Goal: Navigation & Orientation: Understand site structure

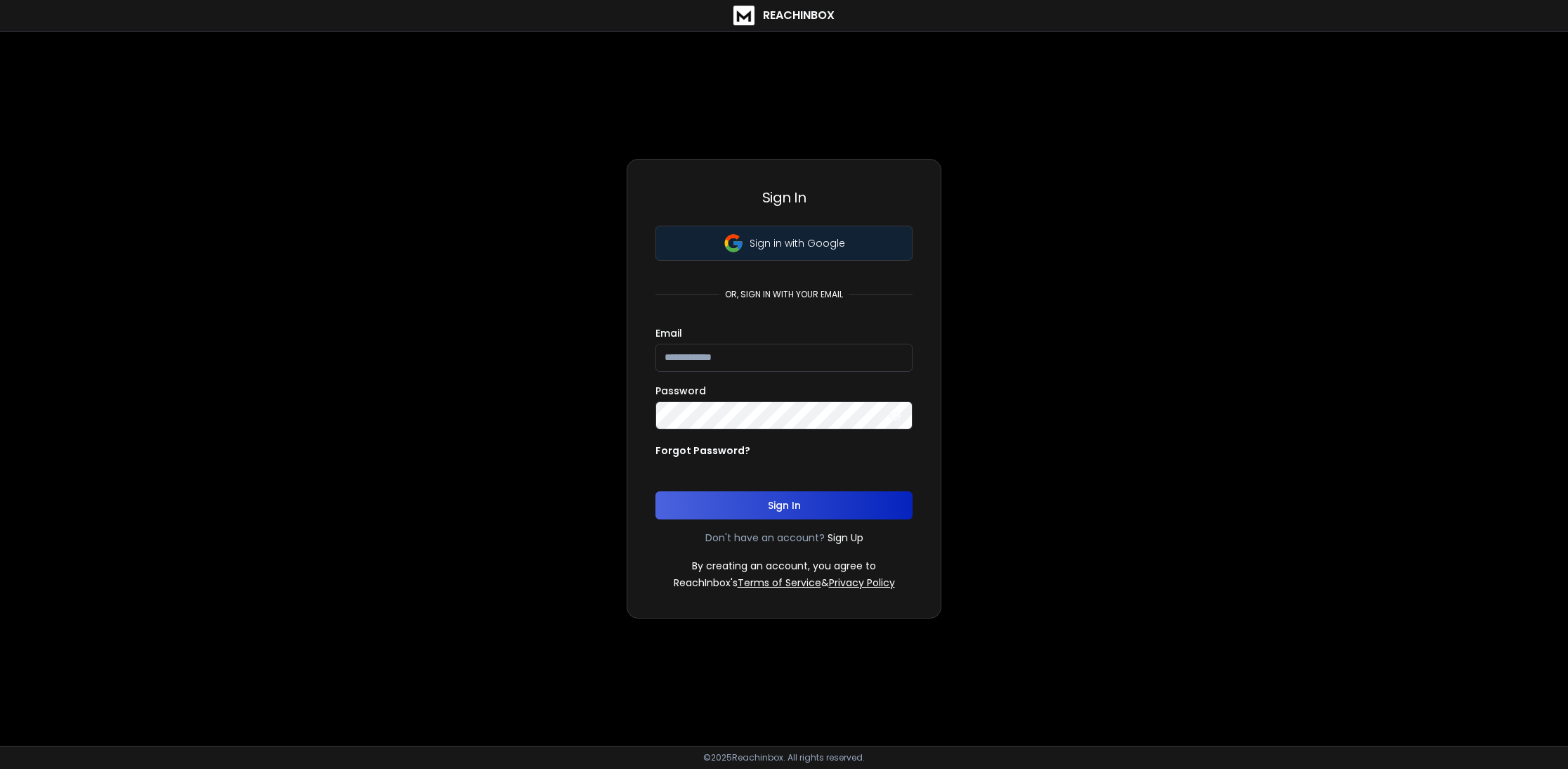
click at [803, 257] on button "Sign in with Google" at bounding box center [783, 242] width 257 height 35
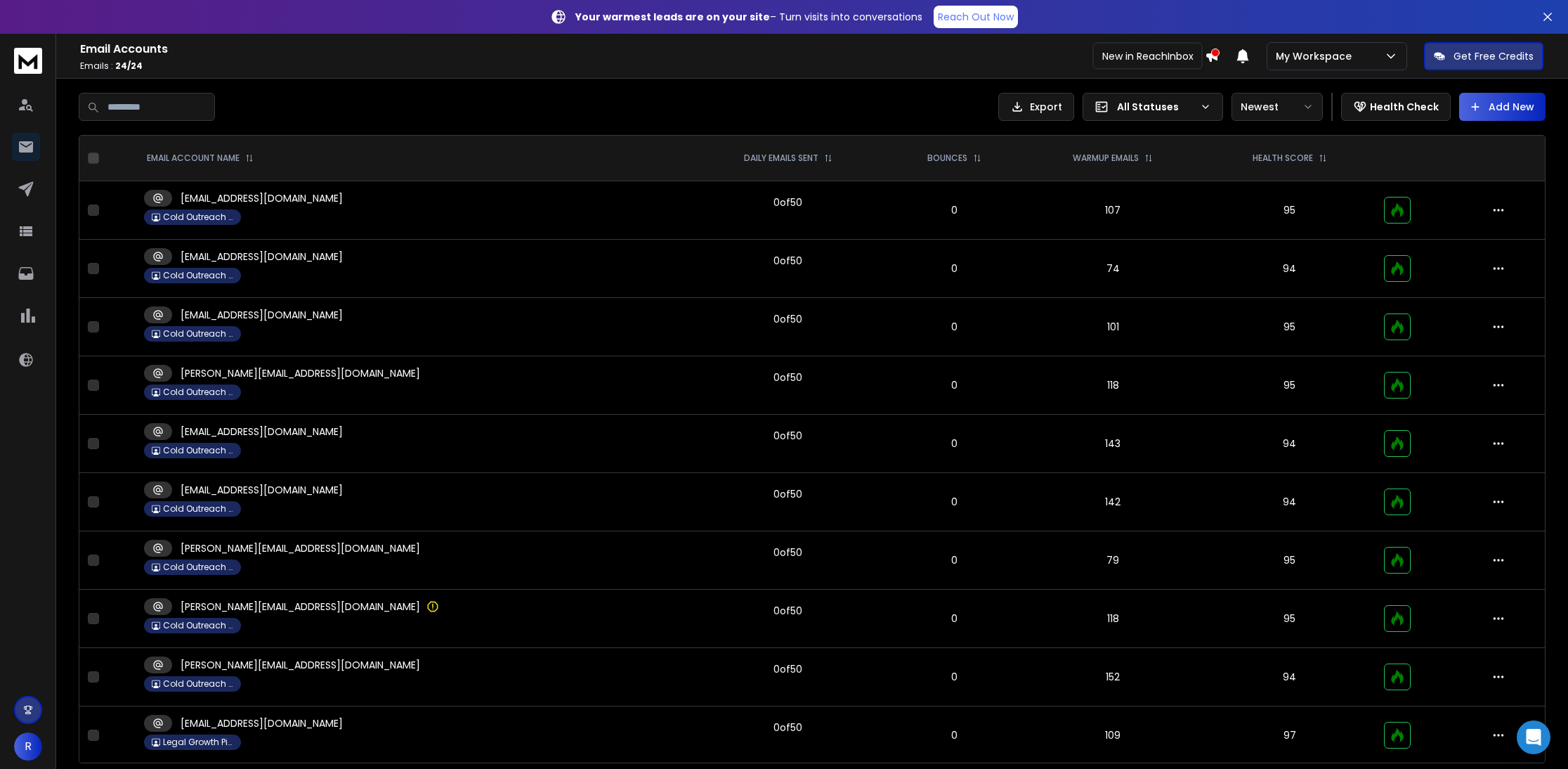
click at [1215, 56] on div at bounding box center [1215, 53] width 8 height 8
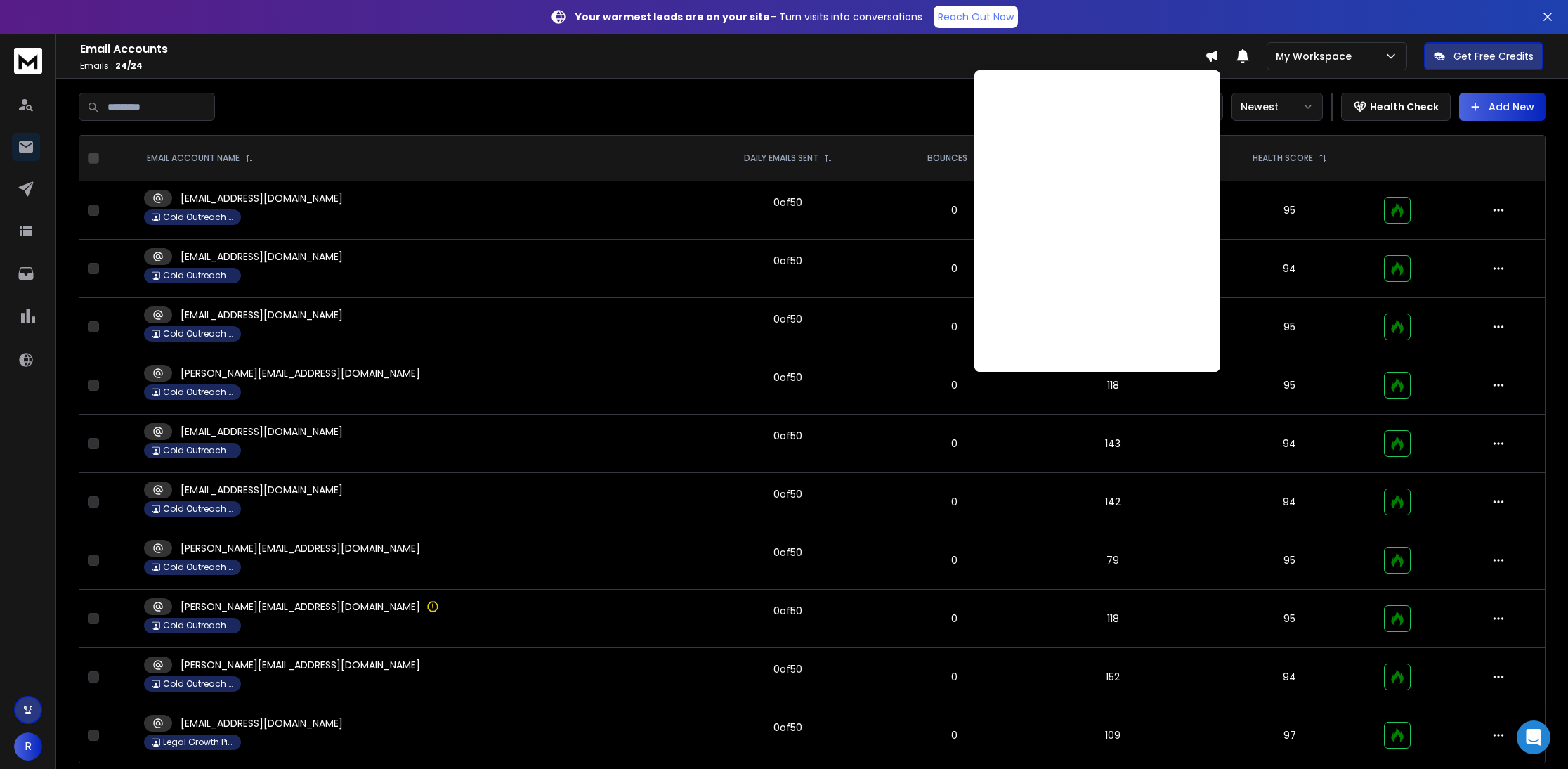
scroll to position [1, 0]
click at [1155, 55] on h1 "Email Accounts" at bounding box center [642, 49] width 1125 height 17
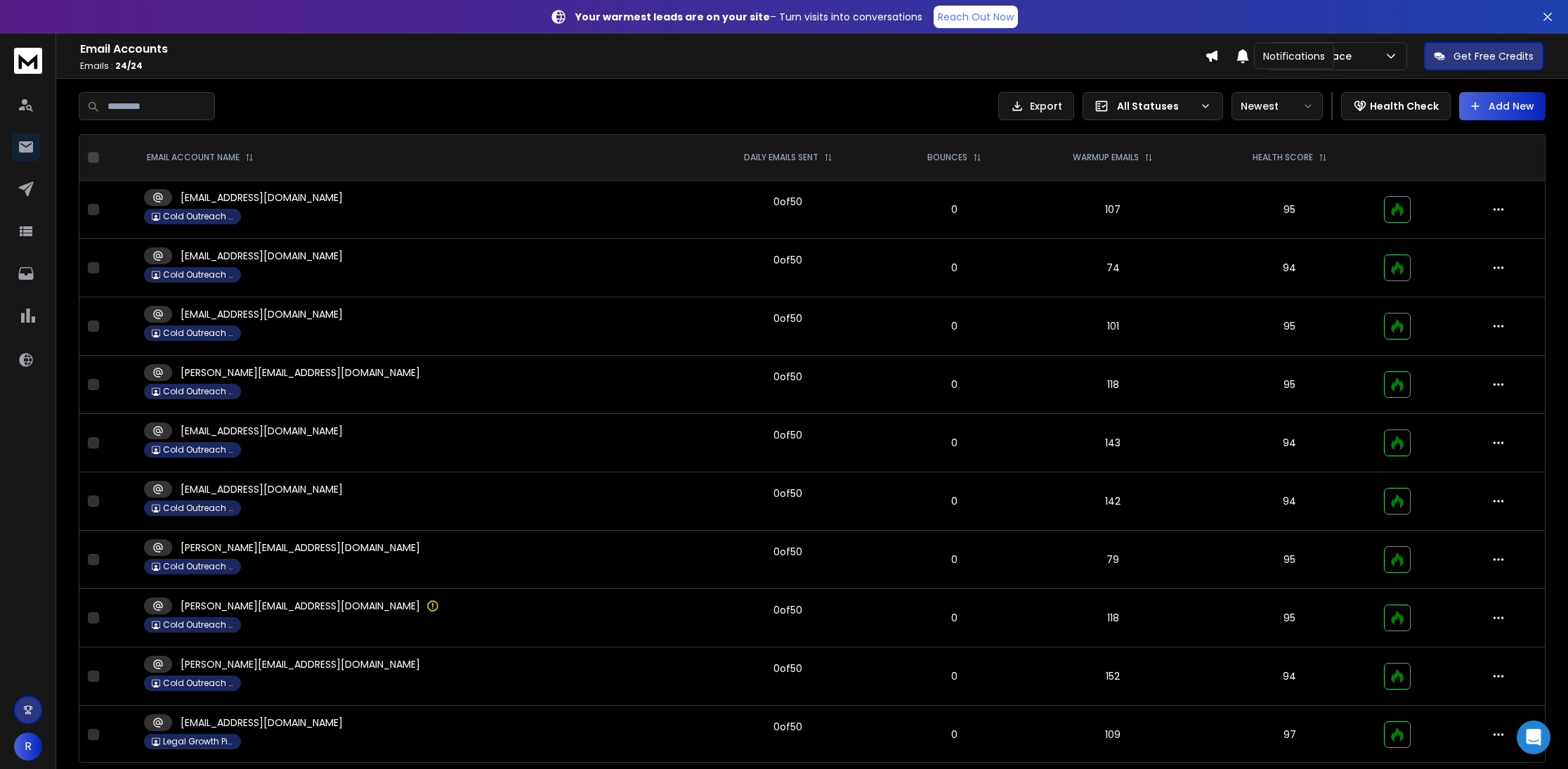
click at [1242, 59] on icon at bounding box center [1243, 55] width 13 height 14
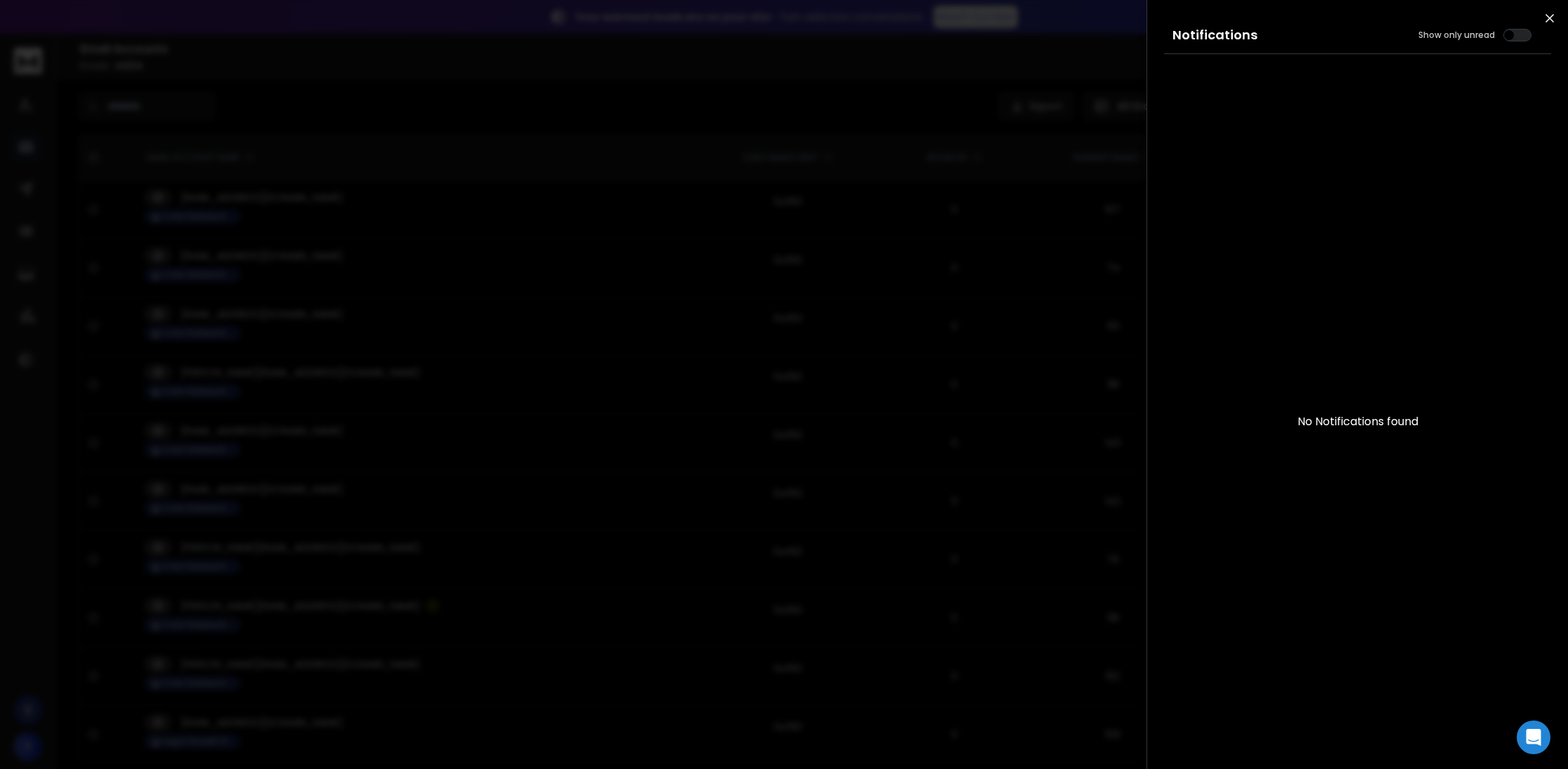
click at [1546, 19] on icon "button" at bounding box center [1549, 18] width 7 height 7
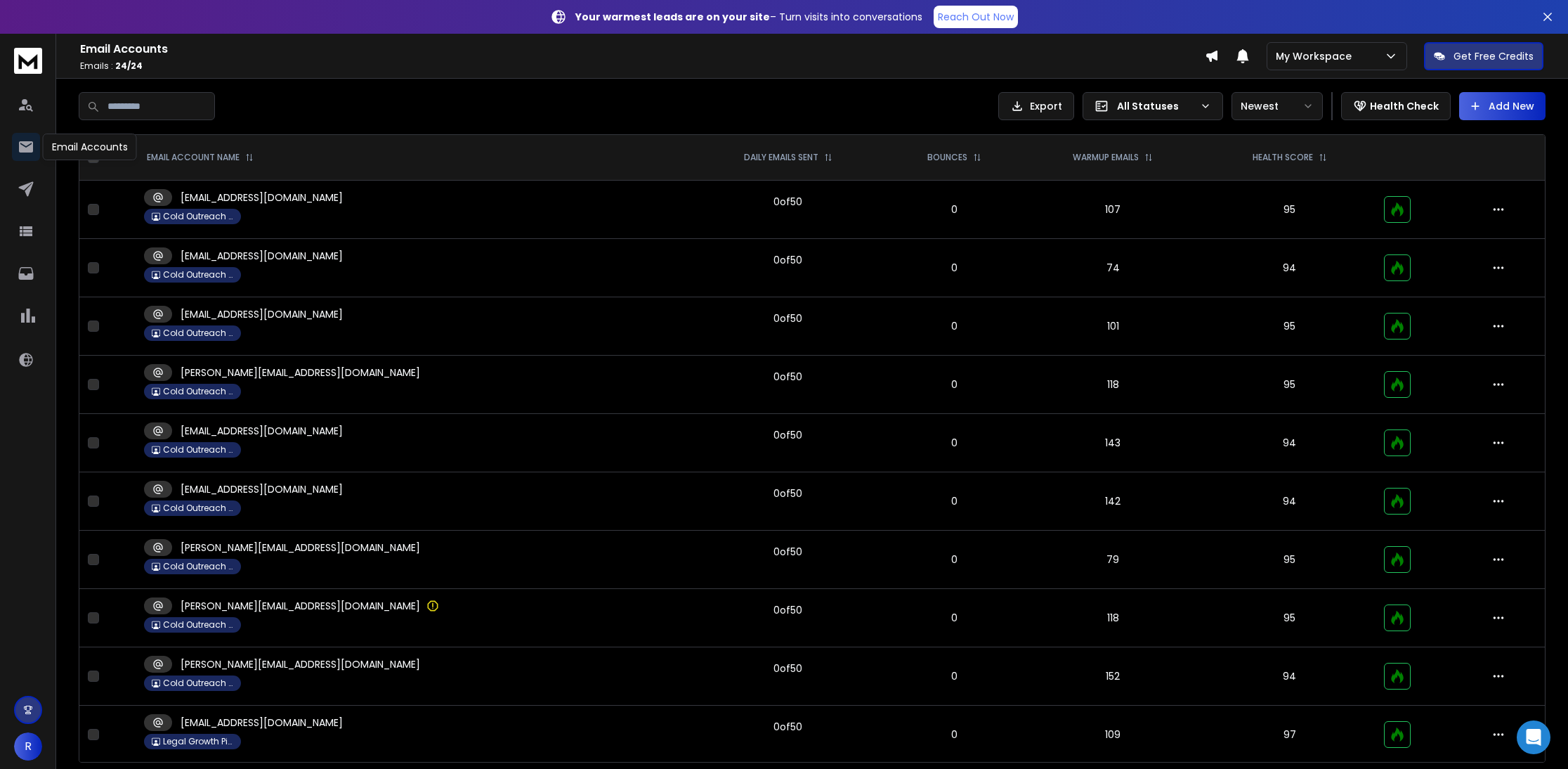
click at [26, 149] on icon at bounding box center [25, 147] width 14 height 11
click at [30, 283] on link at bounding box center [25, 273] width 28 height 28
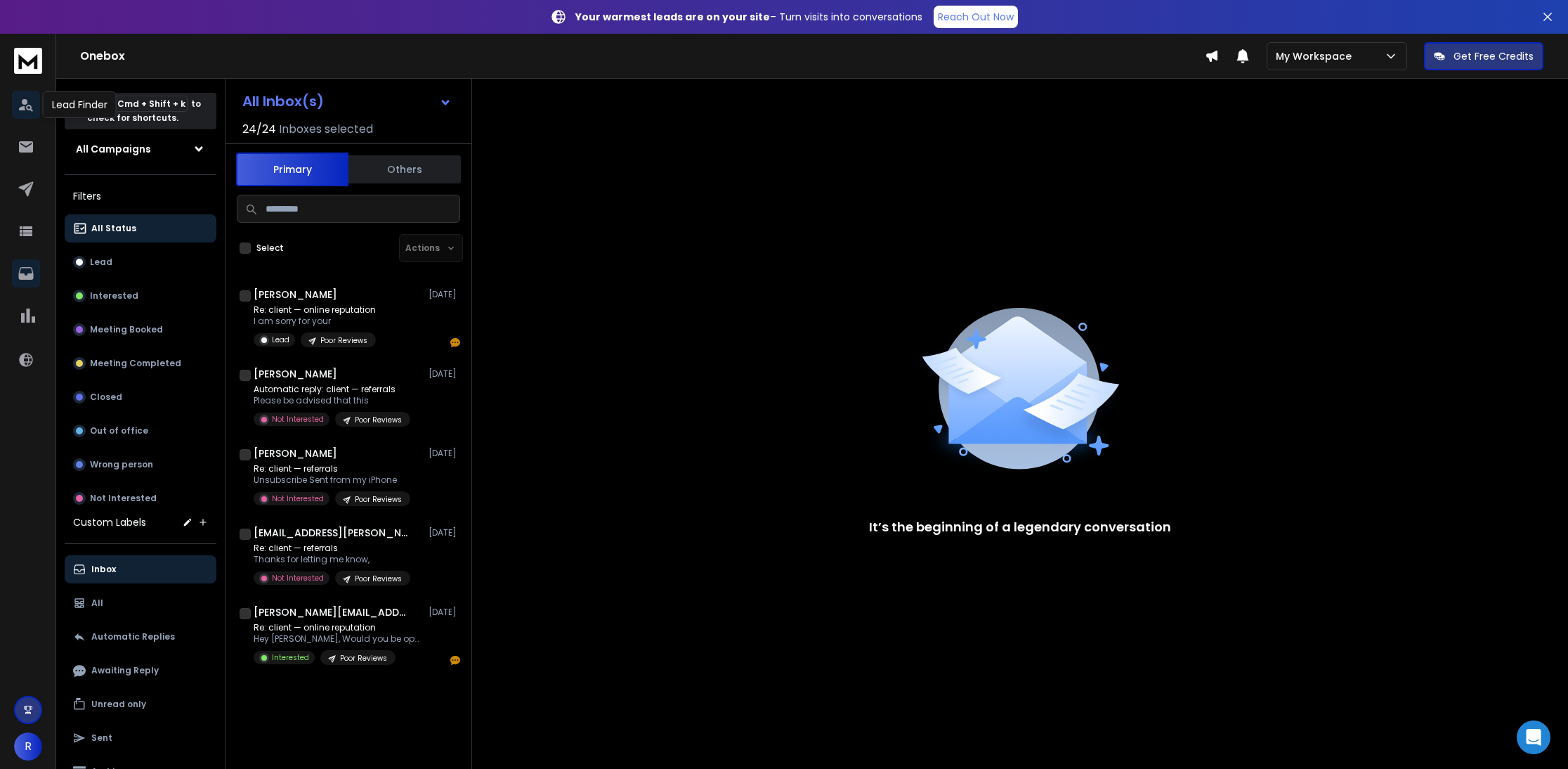
click at [30, 113] on icon at bounding box center [26, 105] width 17 height 17
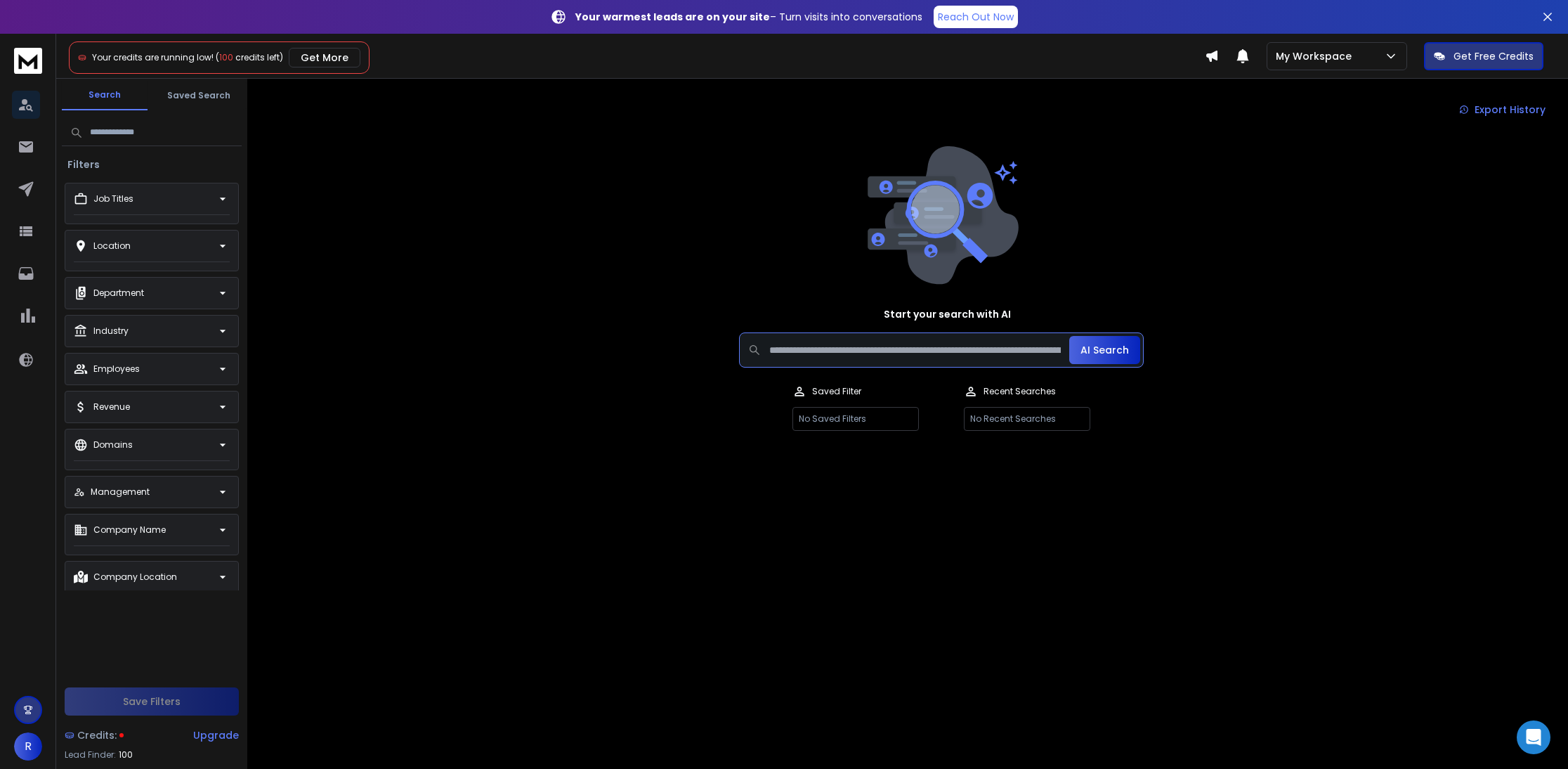
click at [219, 330] on icon at bounding box center [222, 331] width 14 height 14
click at [216, 335] on icon at bounding box center [222, 331] width 14 height 14
click at [30, 320] on icon at bounding box center [28, 315] width 14 height 14
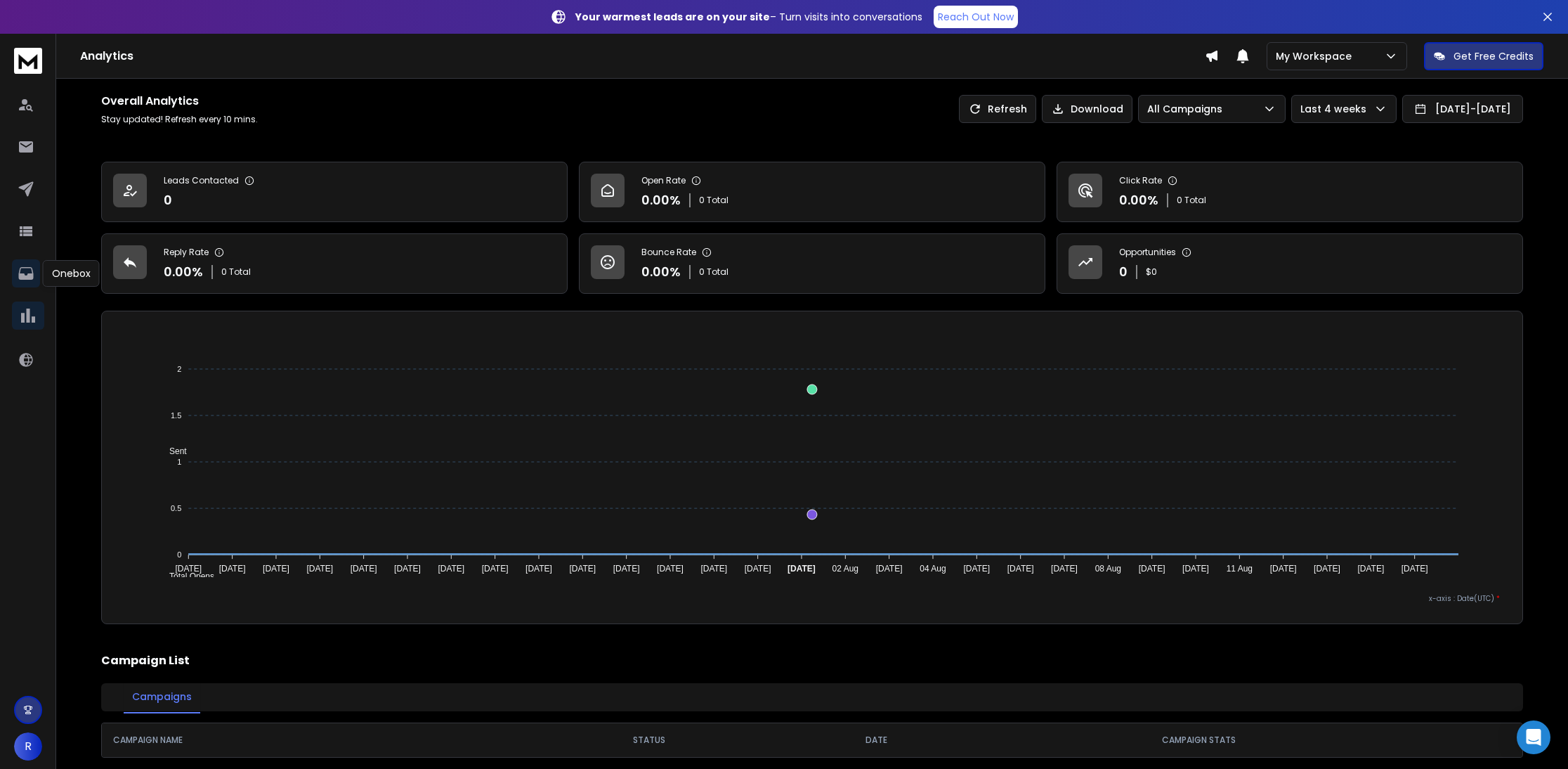
click at [26, 276] on icon at bounding box center [25, 273] width 14 height 13
